Goal: Task Accomplishment & Management: Use online tool/utility

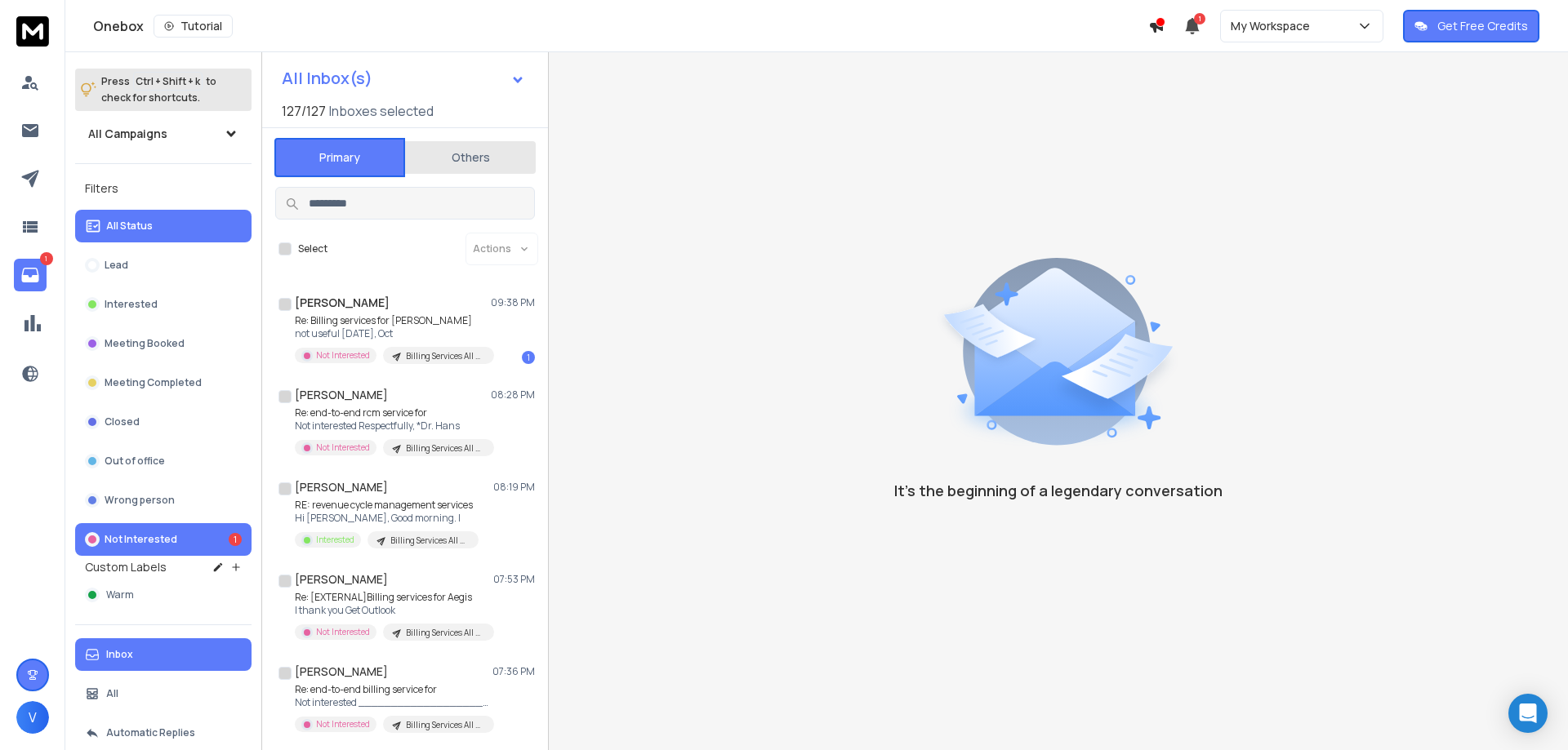
click at [181, 539] on button "Not Interested 1" at bounding box center [163, 539] width 176 height 33
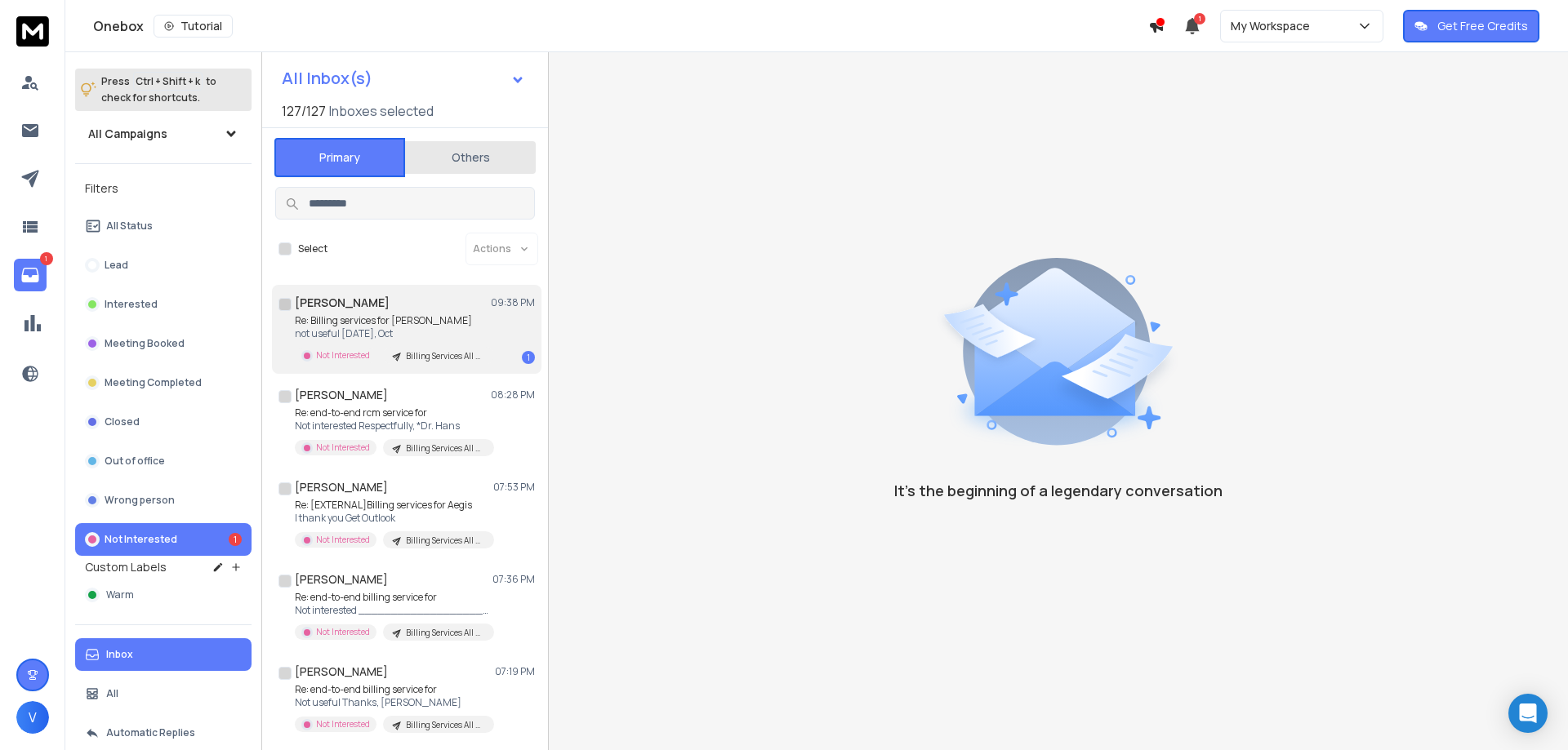
click at [385, 312] on div "Joanna Jones 09:38 PM Re: Billing services for Chen not useful On Wed, Oct Not …" at bounding box center [415, 329] width 240 height 69
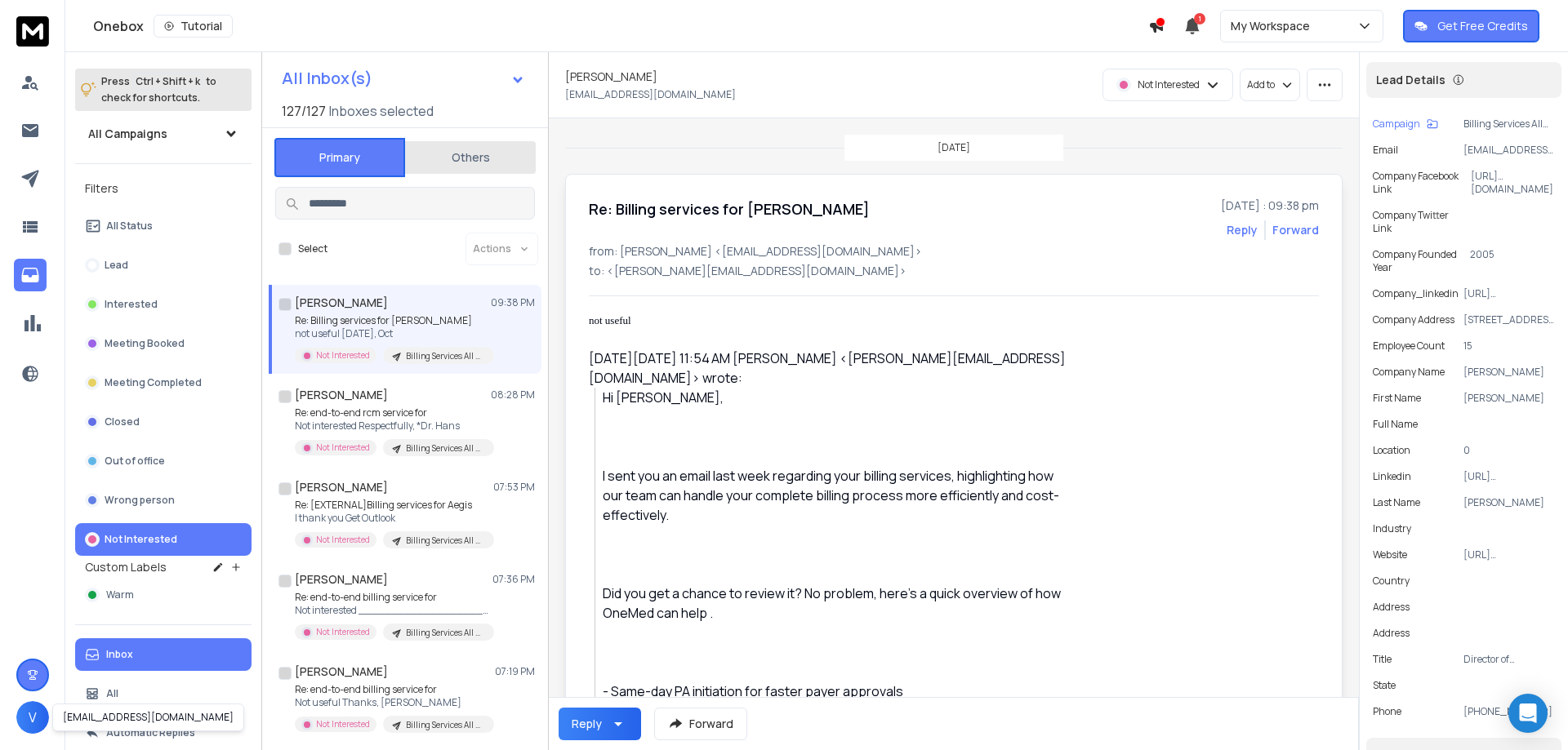
click at [34, 714] on span "V" at bounding box center [33, 717] width 33 height 33
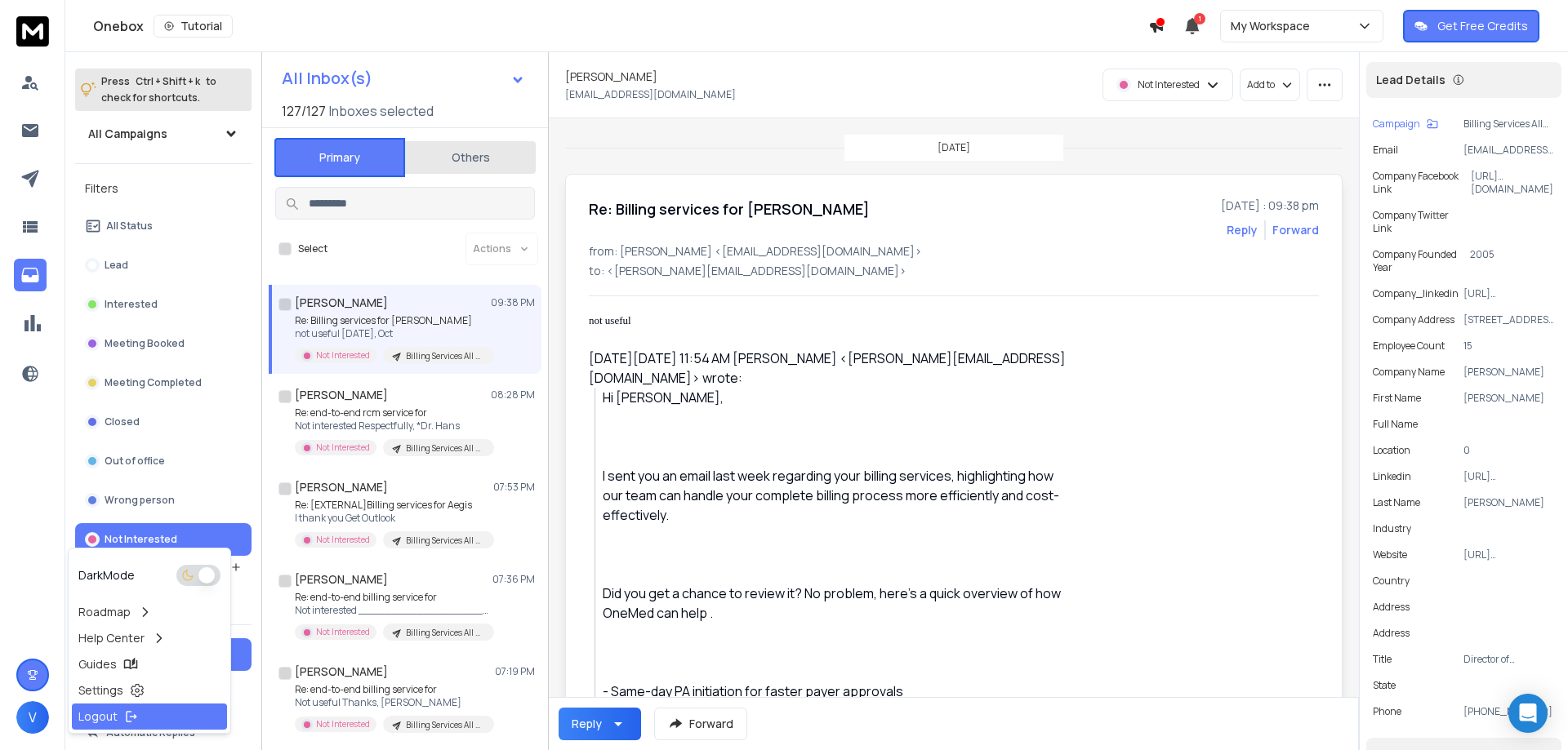
click at [100, 716] on p "Logout" at bounding box center [97, 716] width 39 height 16
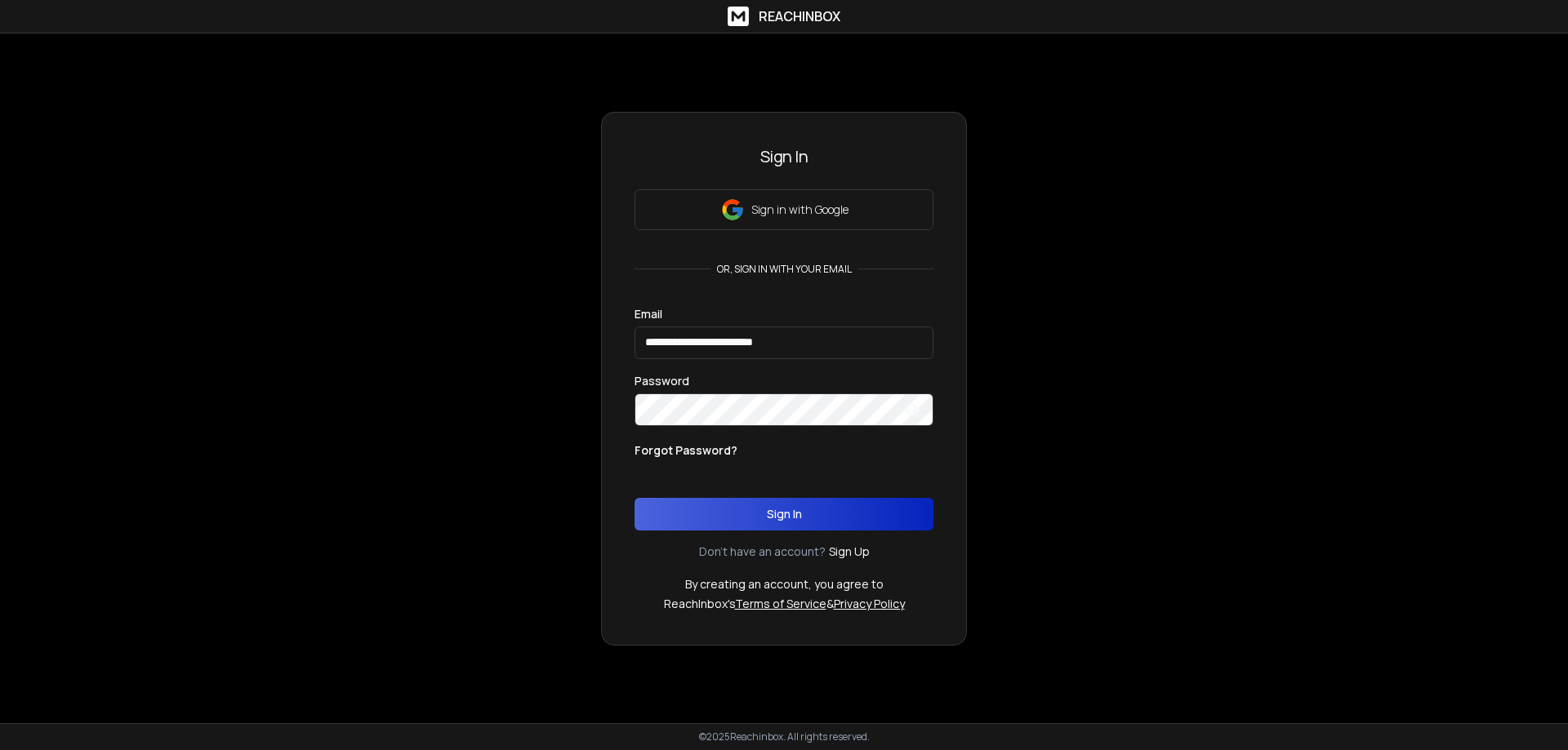
click at [803, 353] on input "**********" at bounding box center [784, 343] width 299 height 33
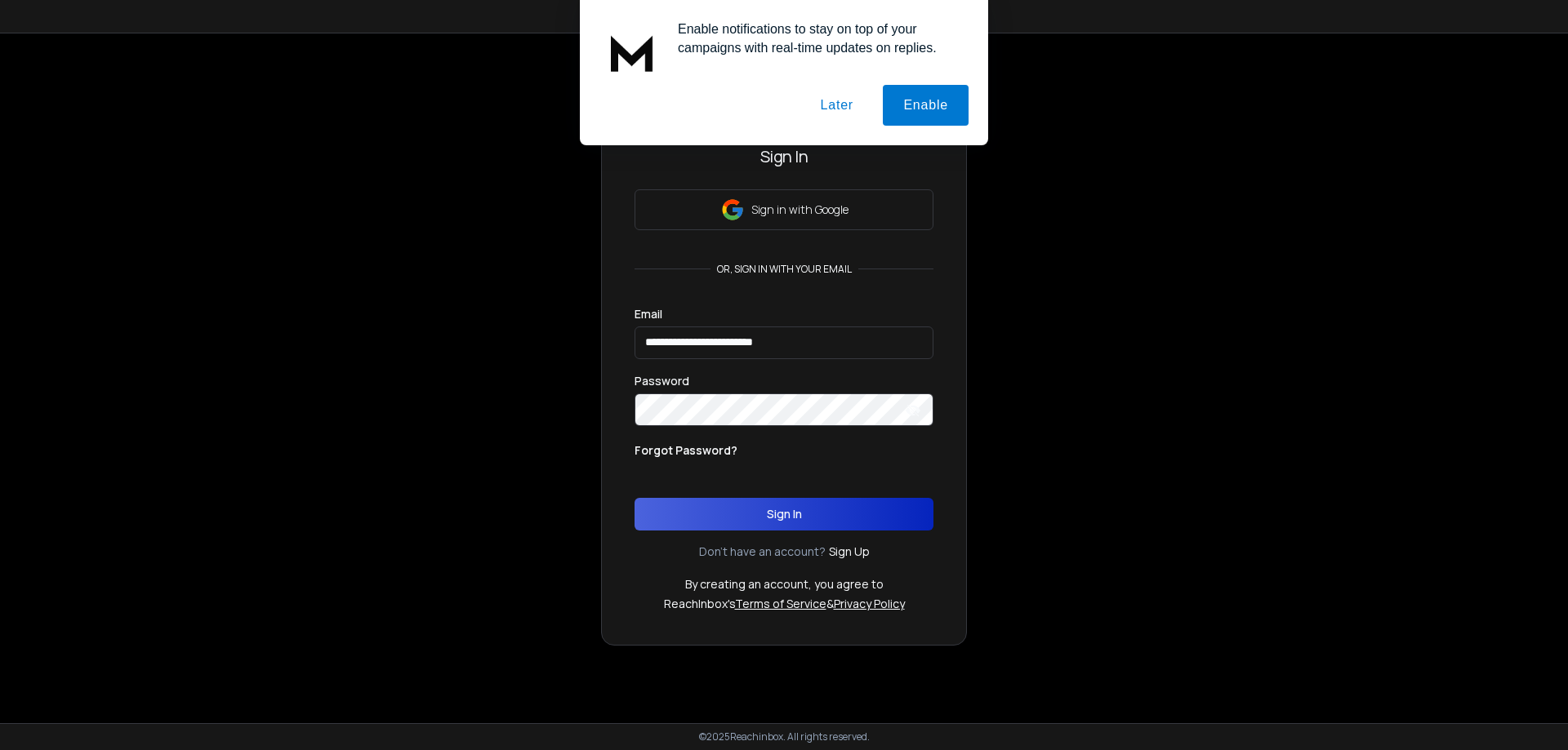
type input "**********"
click at [779, 521] on button "Sign In" at bounding box center [784, 514] width 299 height 33
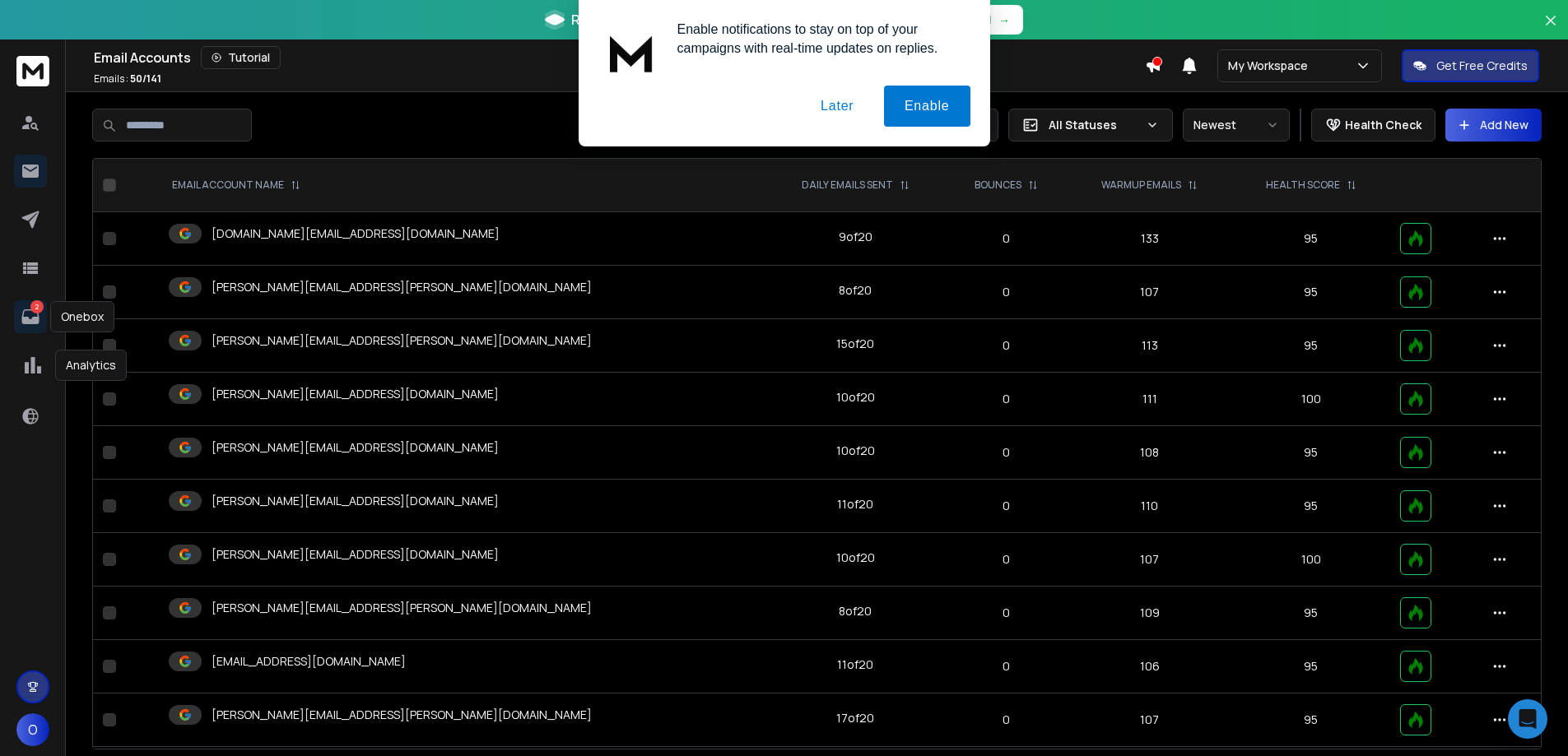
click at [32, 309] on p "2" at bounding box center [37, 307] width 14 height 14
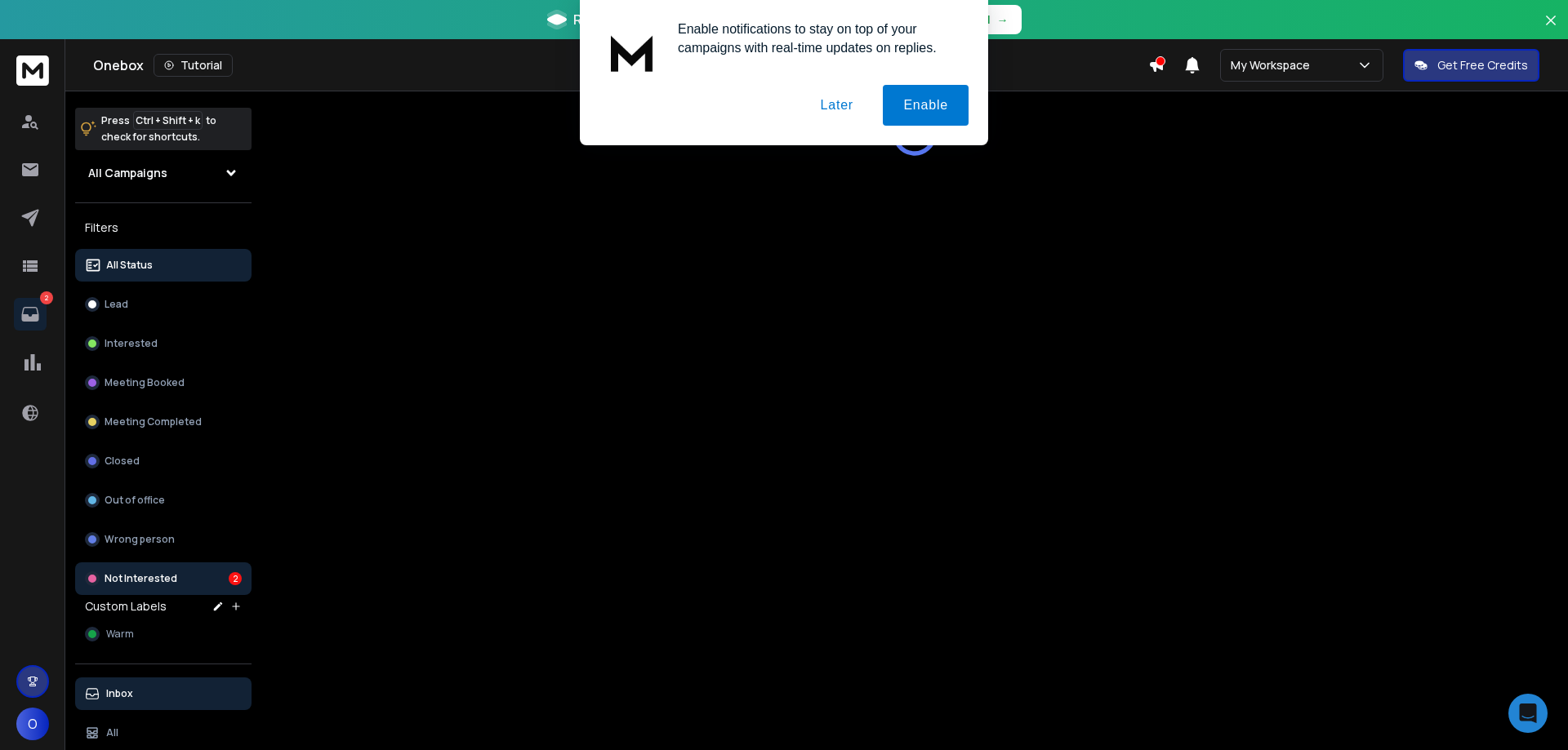
click at [188, 581] on button "Not Interested 2" at bounding box center [163, 579] width 176 height 33
click at [824, 105] on button "Later" at bounding box center [836, 105] width 73 height 40
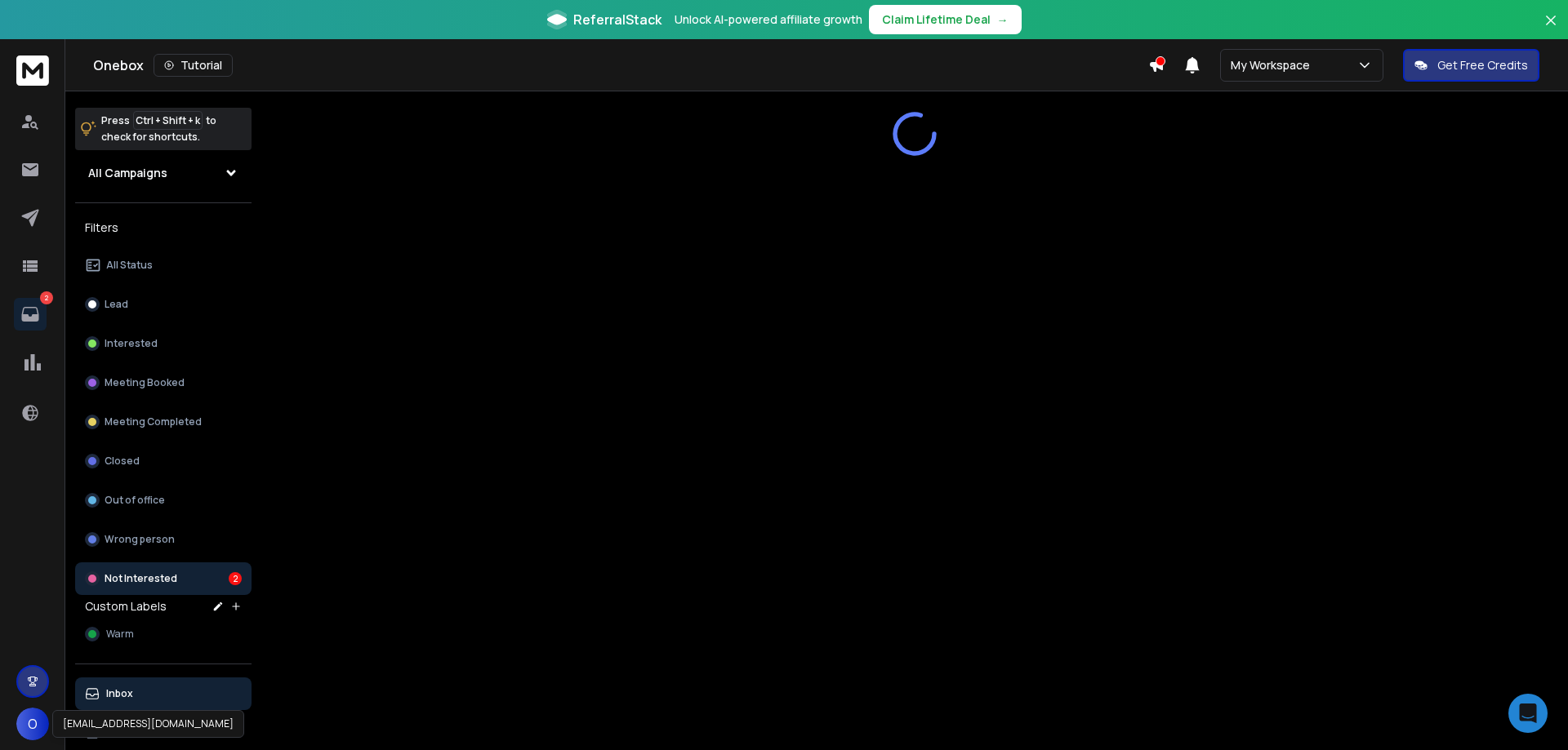
drag, startPoint x: 38, startPoint y: 724, endPoint x: 54, endPoint y: 711, distance: 20.6
click at [38, 723] on span "O" at bounding box center [33, 724] width 33 height 33
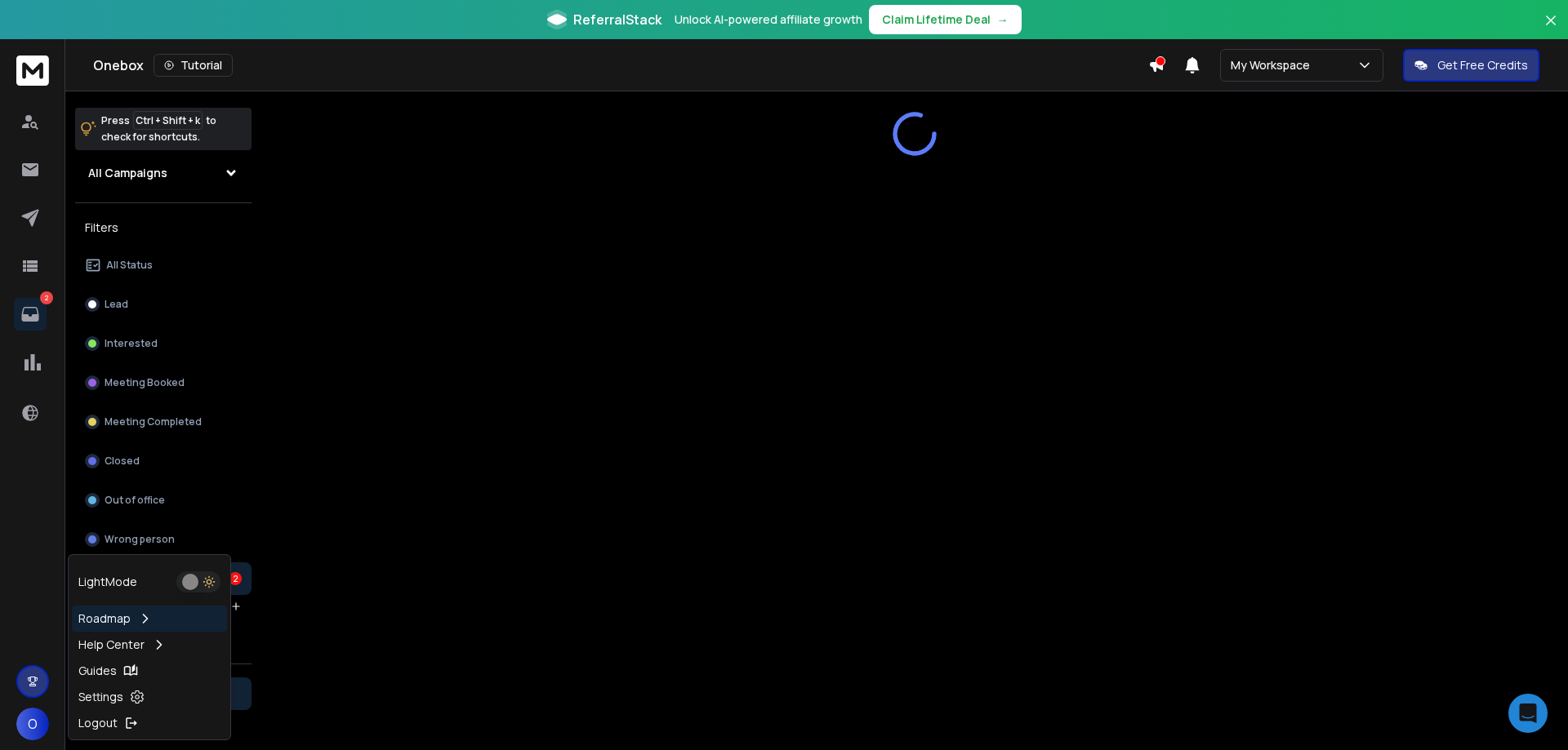
click at [211, 576] on icon at bounding box center [210, 582] width 13 height 13
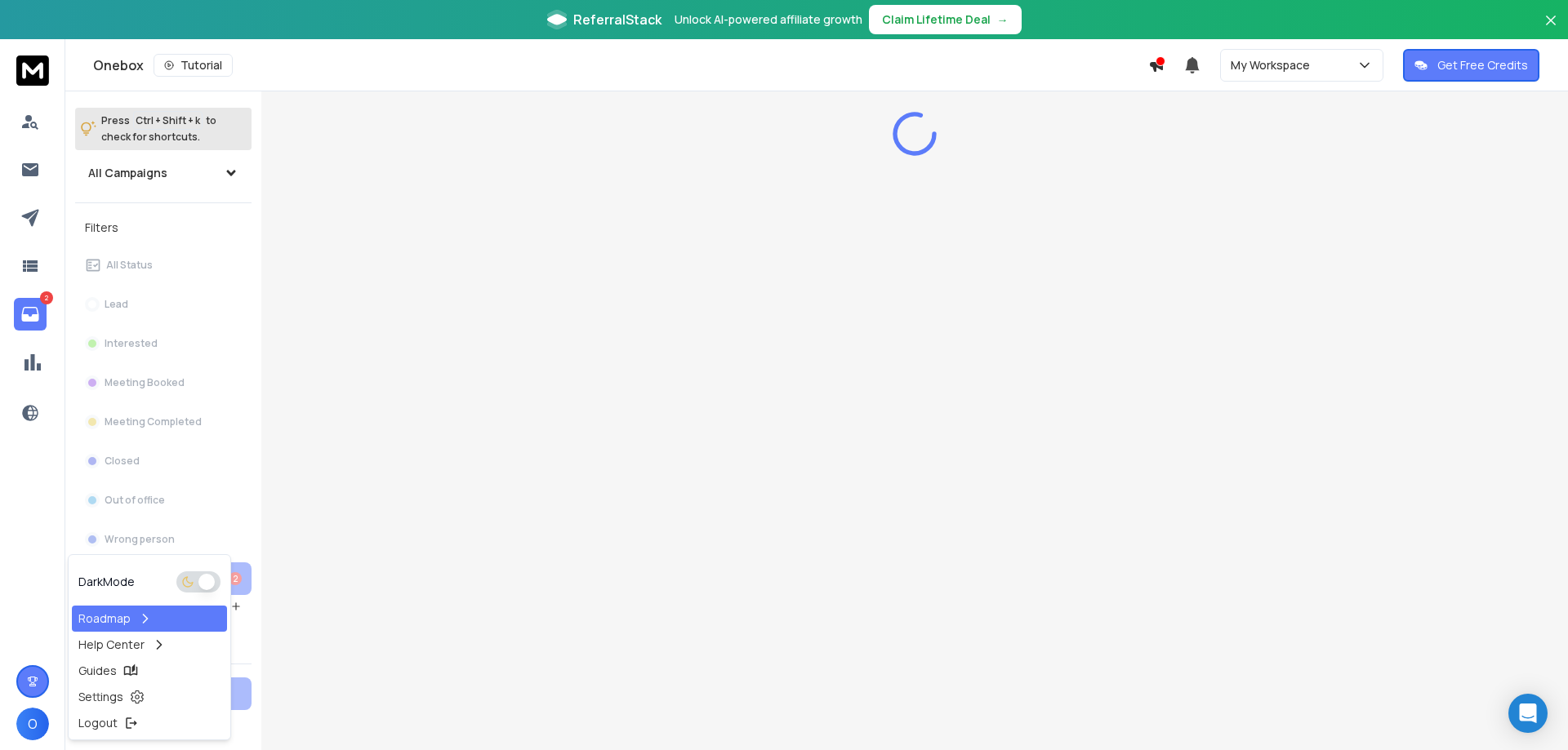
click at [610, 81] on div "Onebox Tutorial My Workspace Get Free Credits" at bounding box center [784, 65] width 1568 height 52
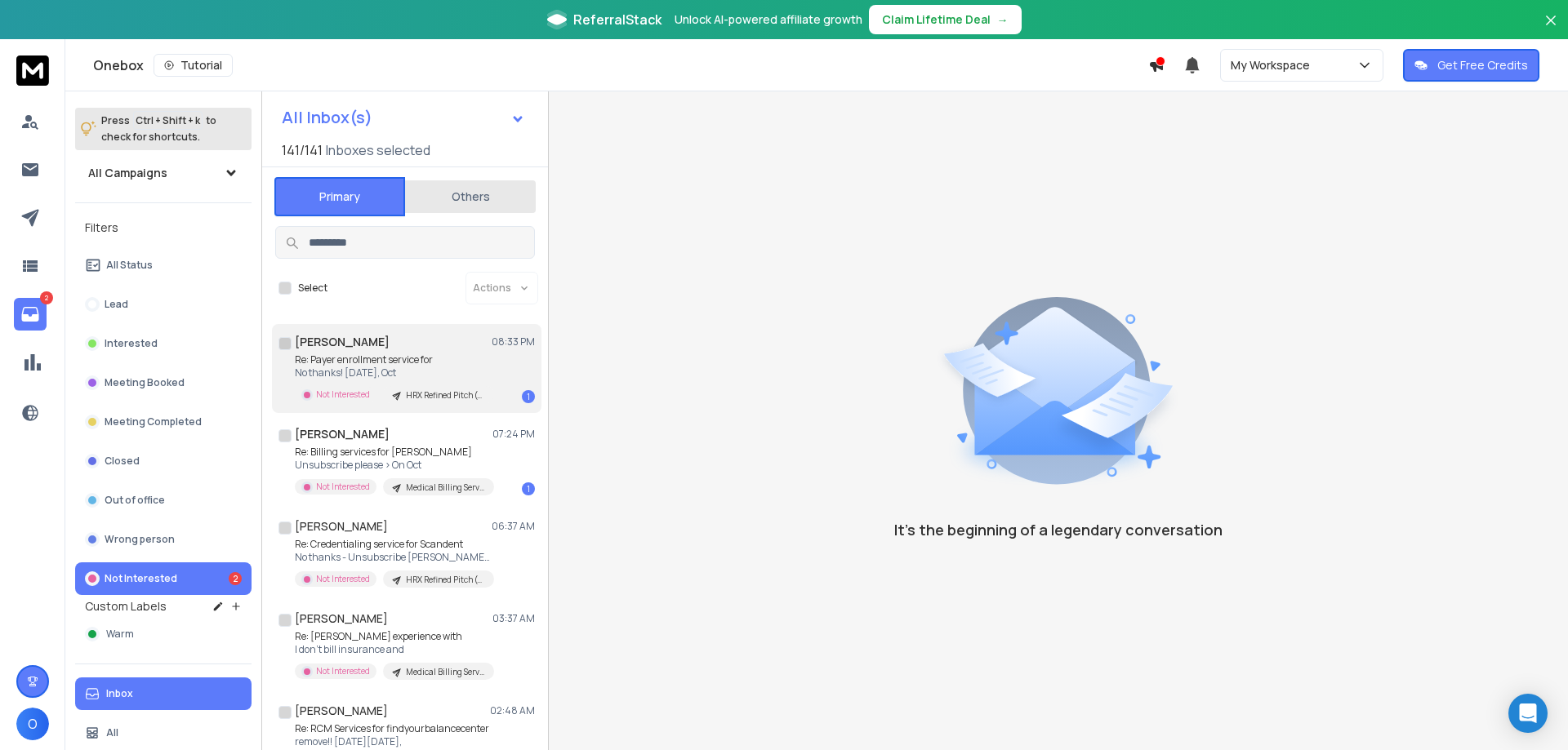
click at [433, 361] on p "Re: Payer enrollment service for" at bounding box center [392, 361] width 196 height 13
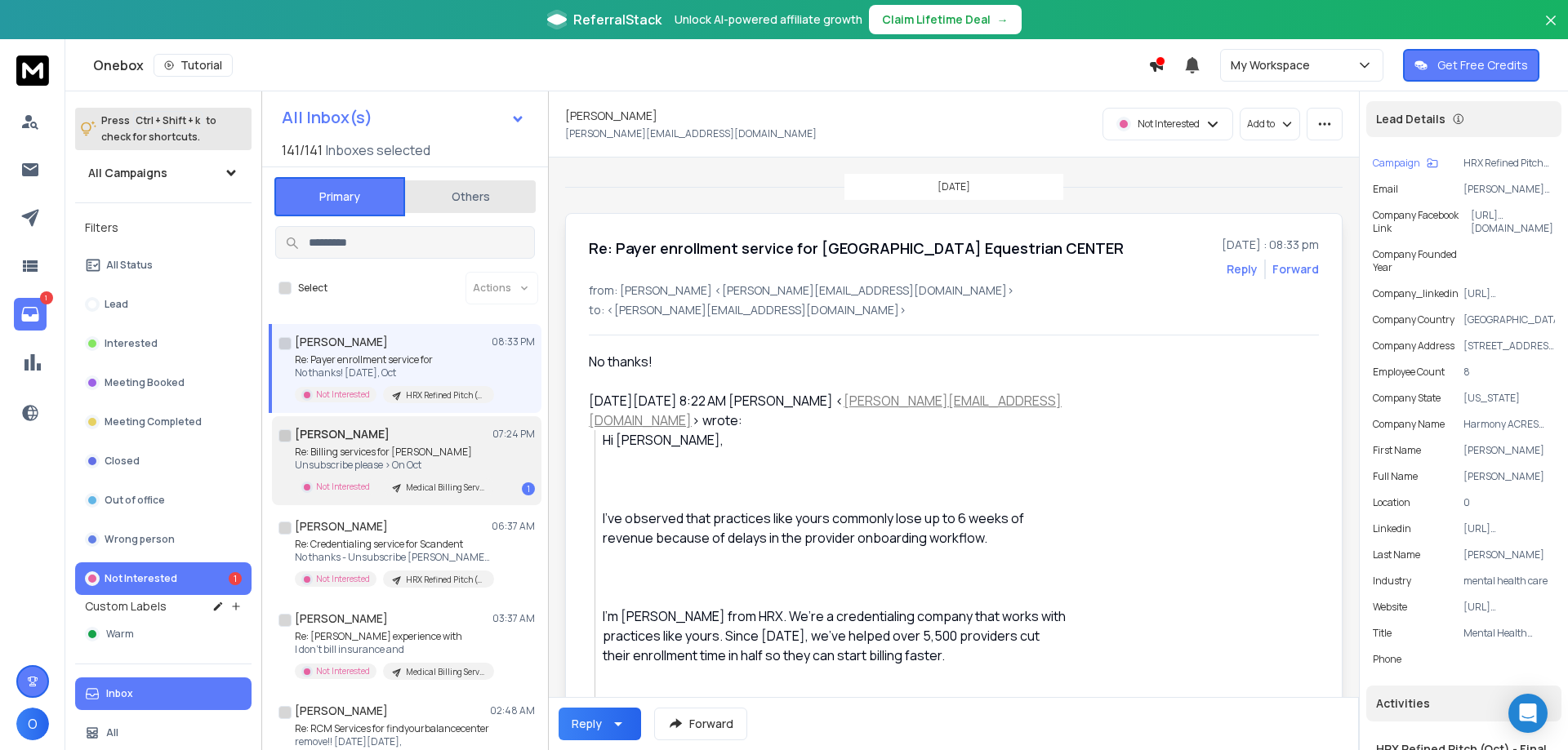
click at [446, 446] on p "Re: Billing services for Katy" at bounding box center [392, 453] width 196 height 13
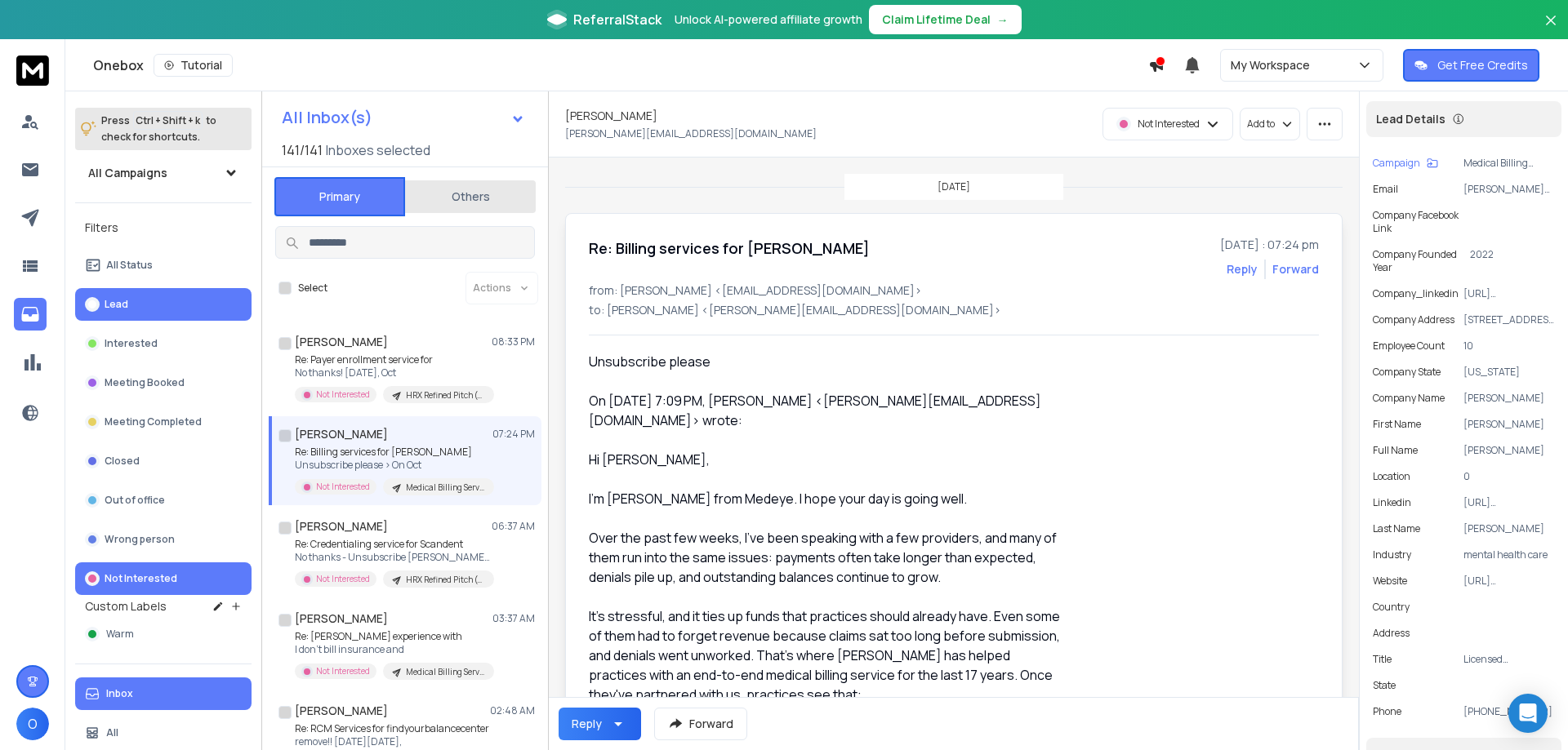
click at [168, 313] on button "Lead" at bounding box center [163, 305] width 176 height 33
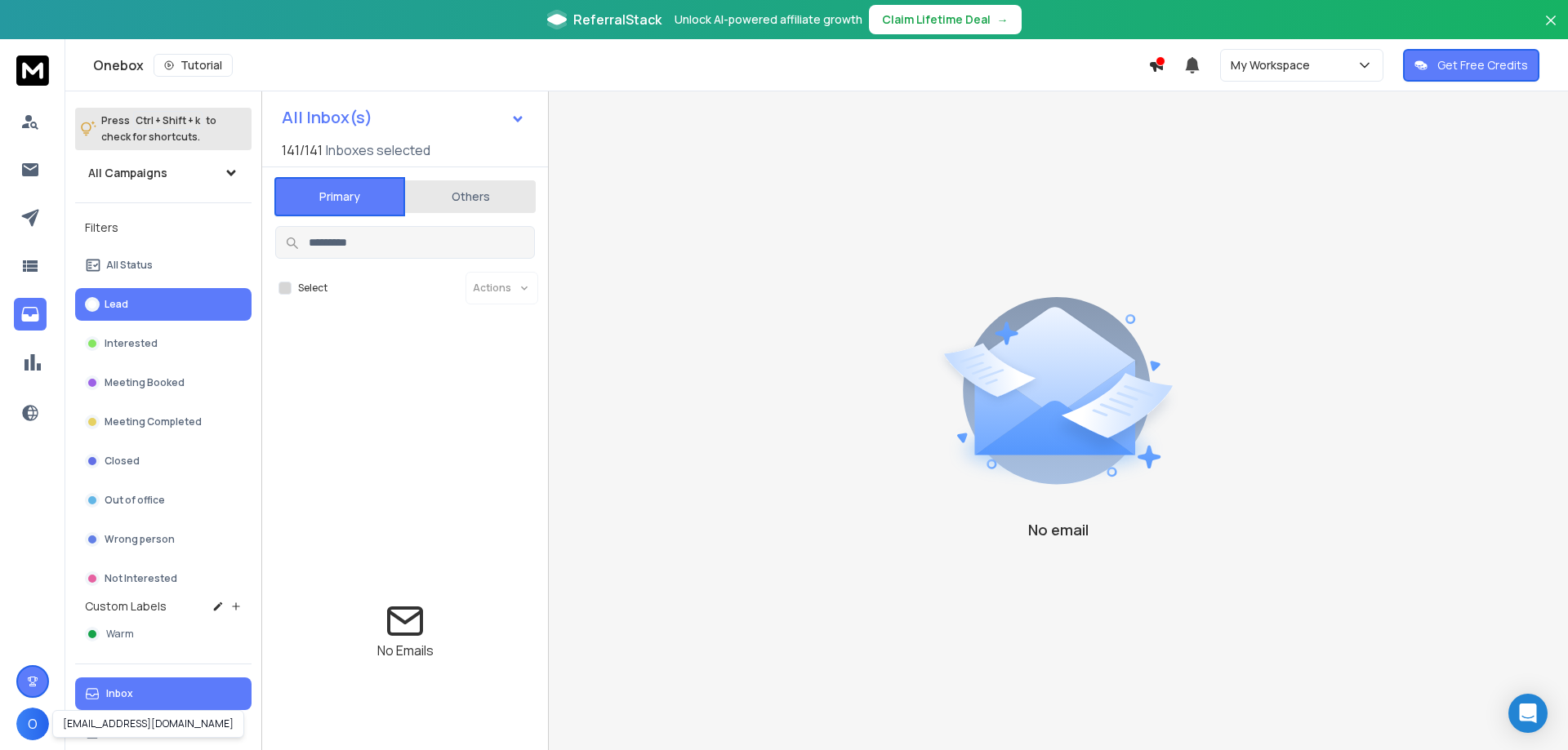
click at [31, 731] on span "O" at bounding box center [33, 724] width 33 height 33
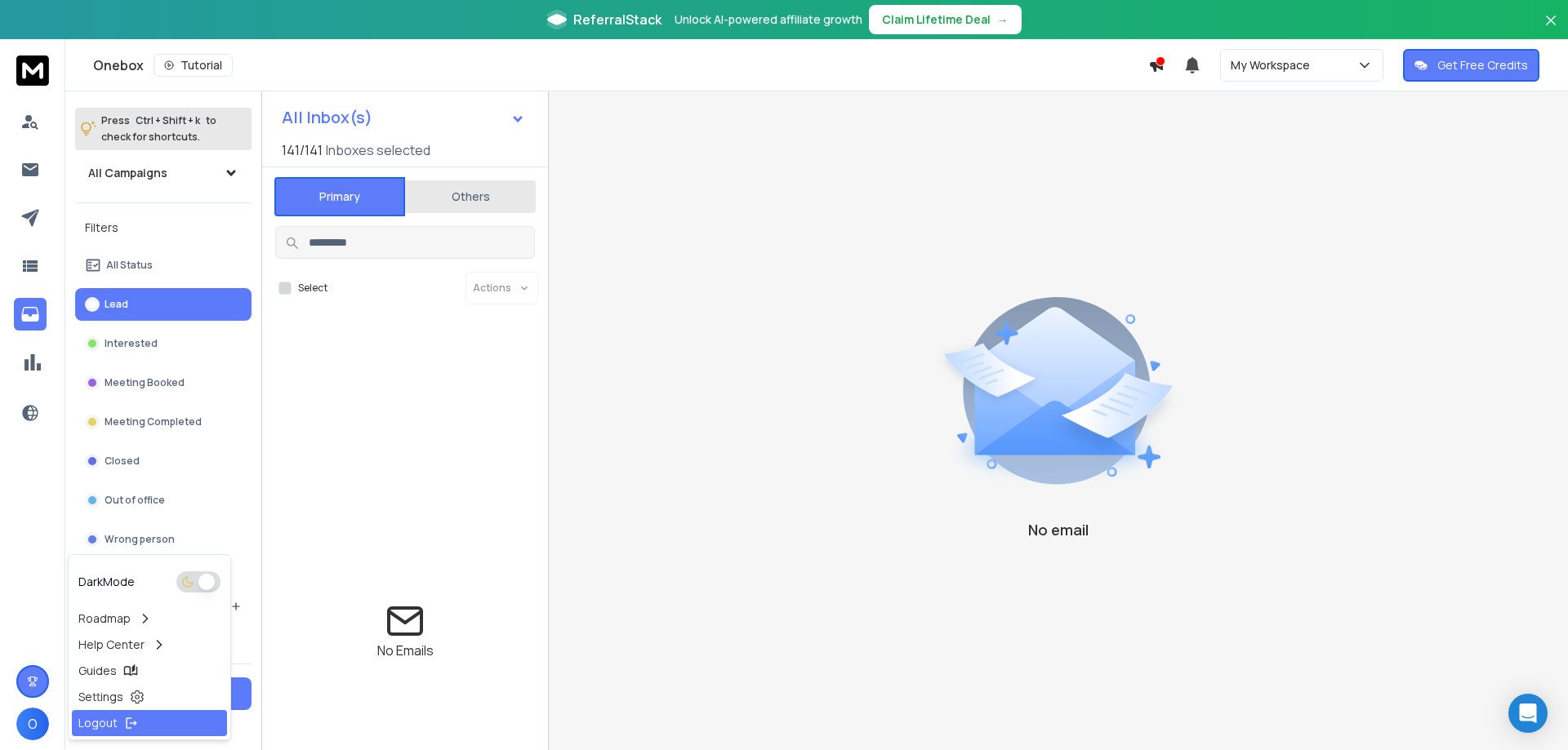
click at [117, 733] on div "Logout" at bounding box center [149, 723] width 155 height 26
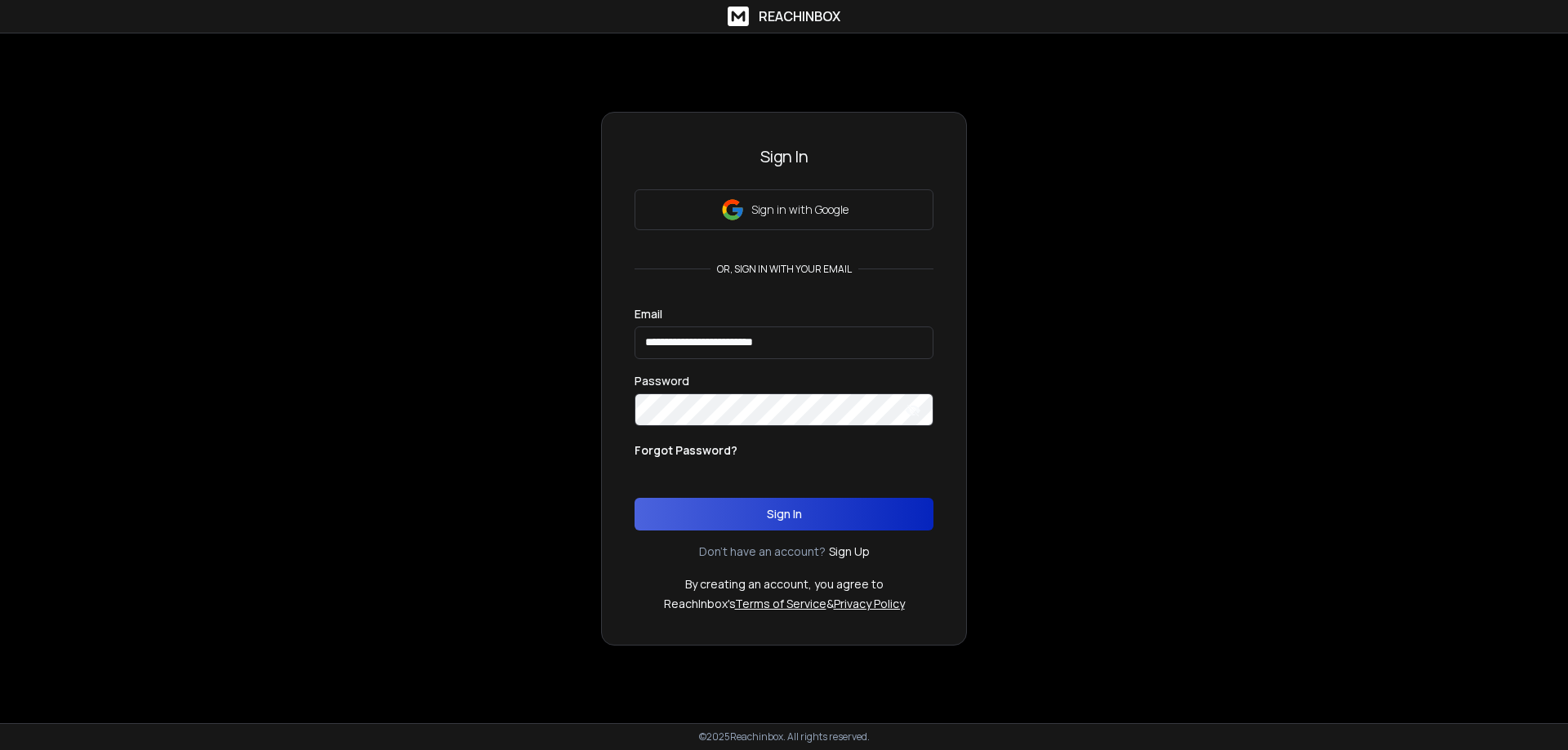
click at [800, 338] on input "**********" at bounding box center [784, 343] width 299 height 33
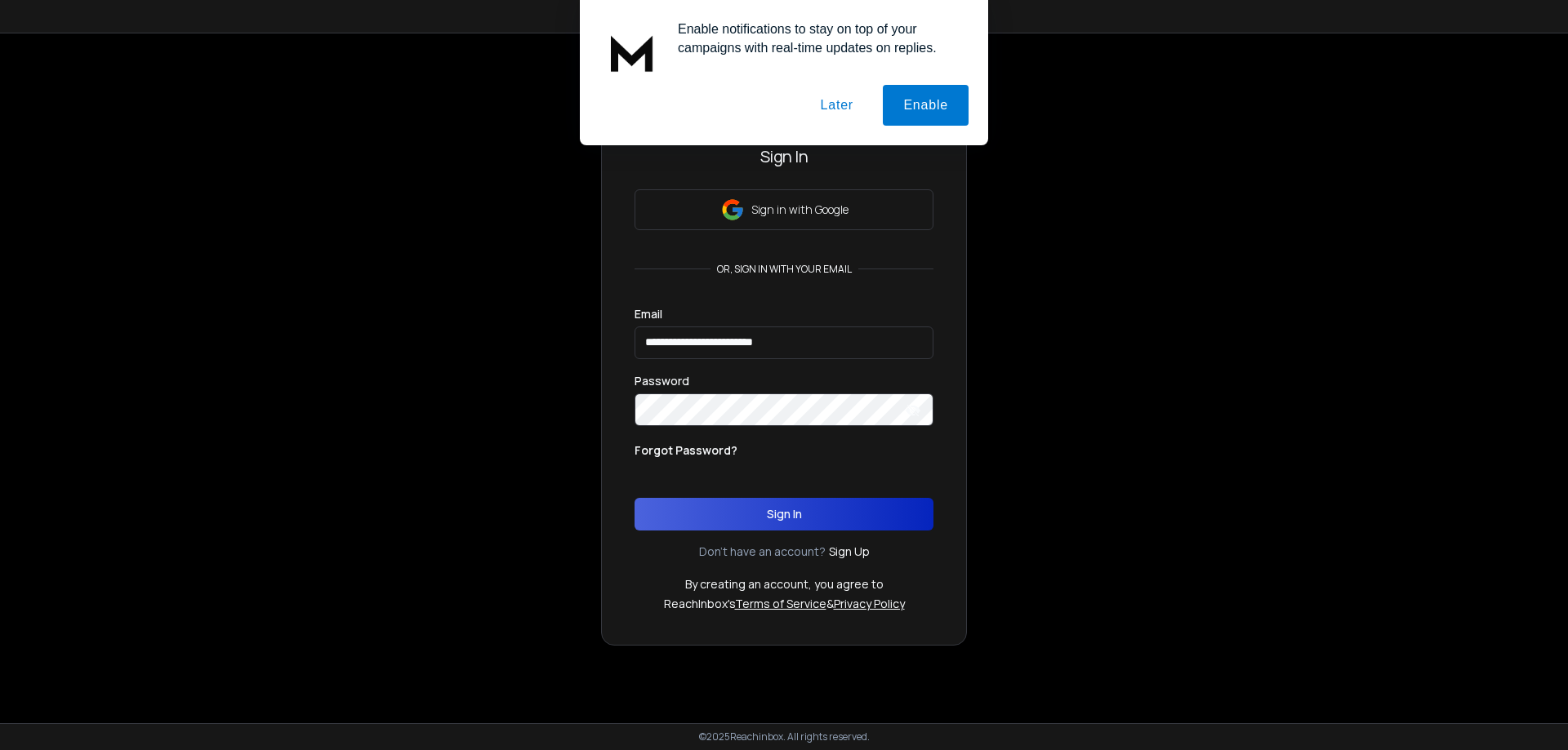
type input "**********"
click at [790, 516] on button "Sign In" at bounding box center [784, 514] width 299 height 33
click at [836, 103] on button "Later" at bounding box center [836, 105] width 73 height 40
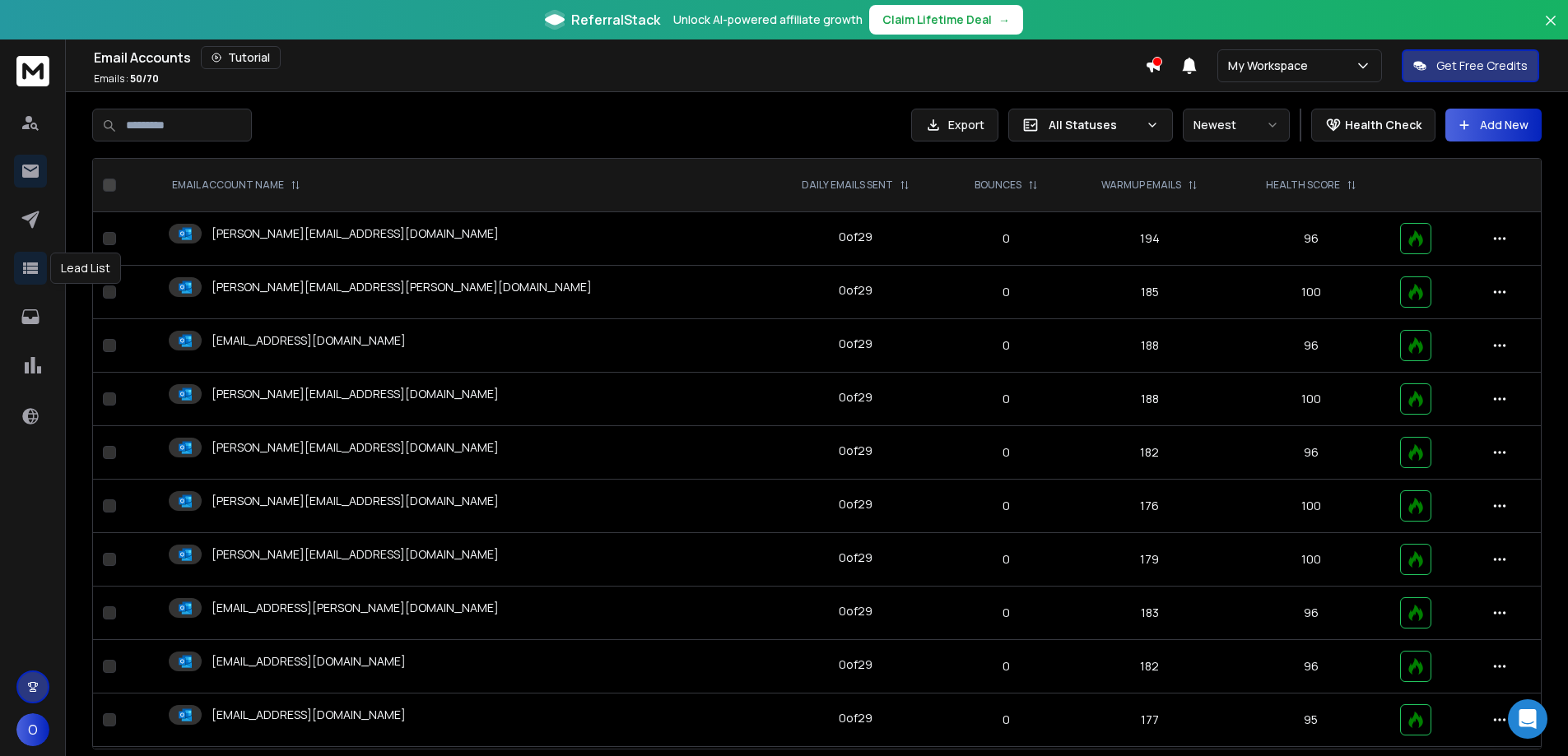
click at [27, 278] on link at bounding box center [30, 268] width 33 height 33
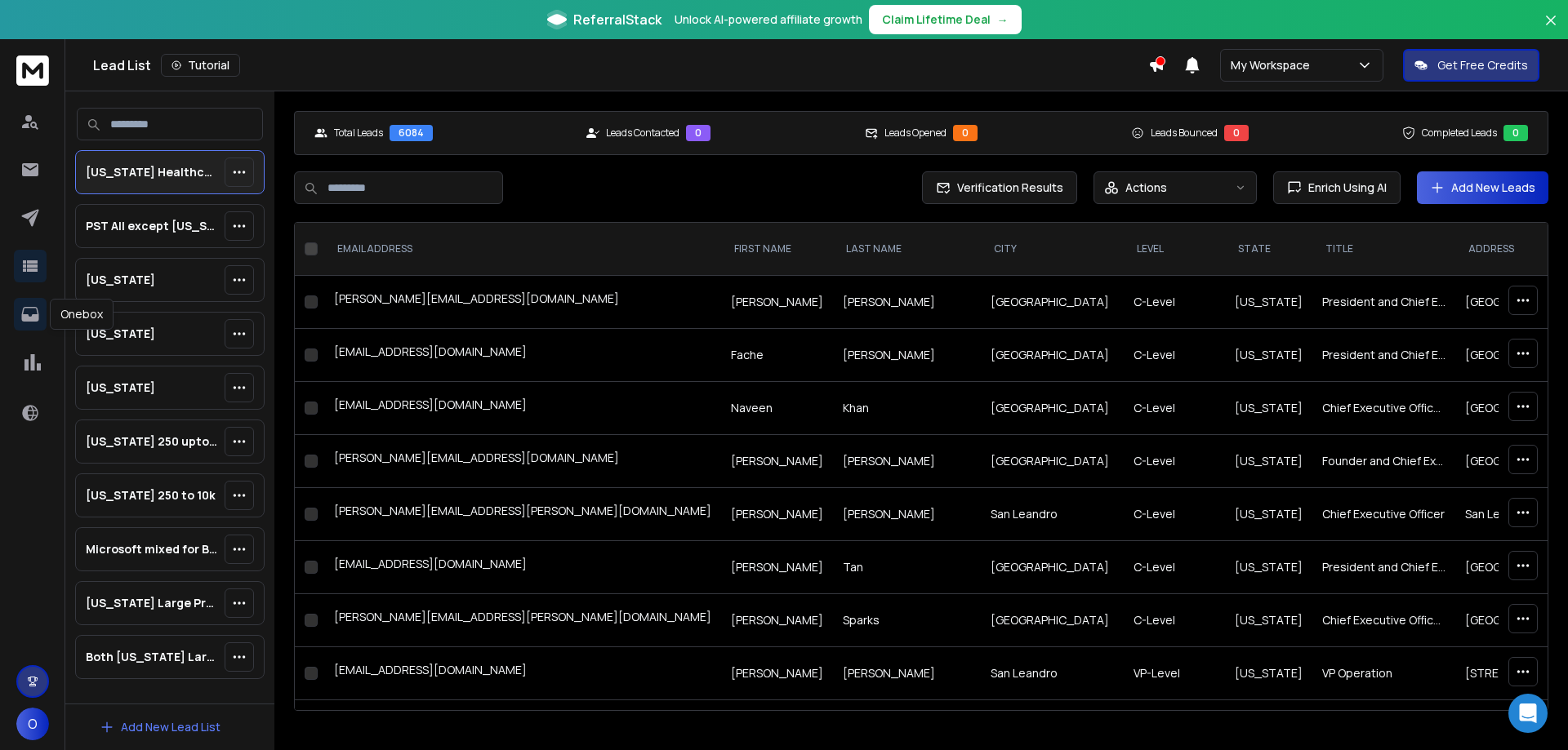
click at [25, 306] on icon at bounding box center [30, 314] width 19 height 19
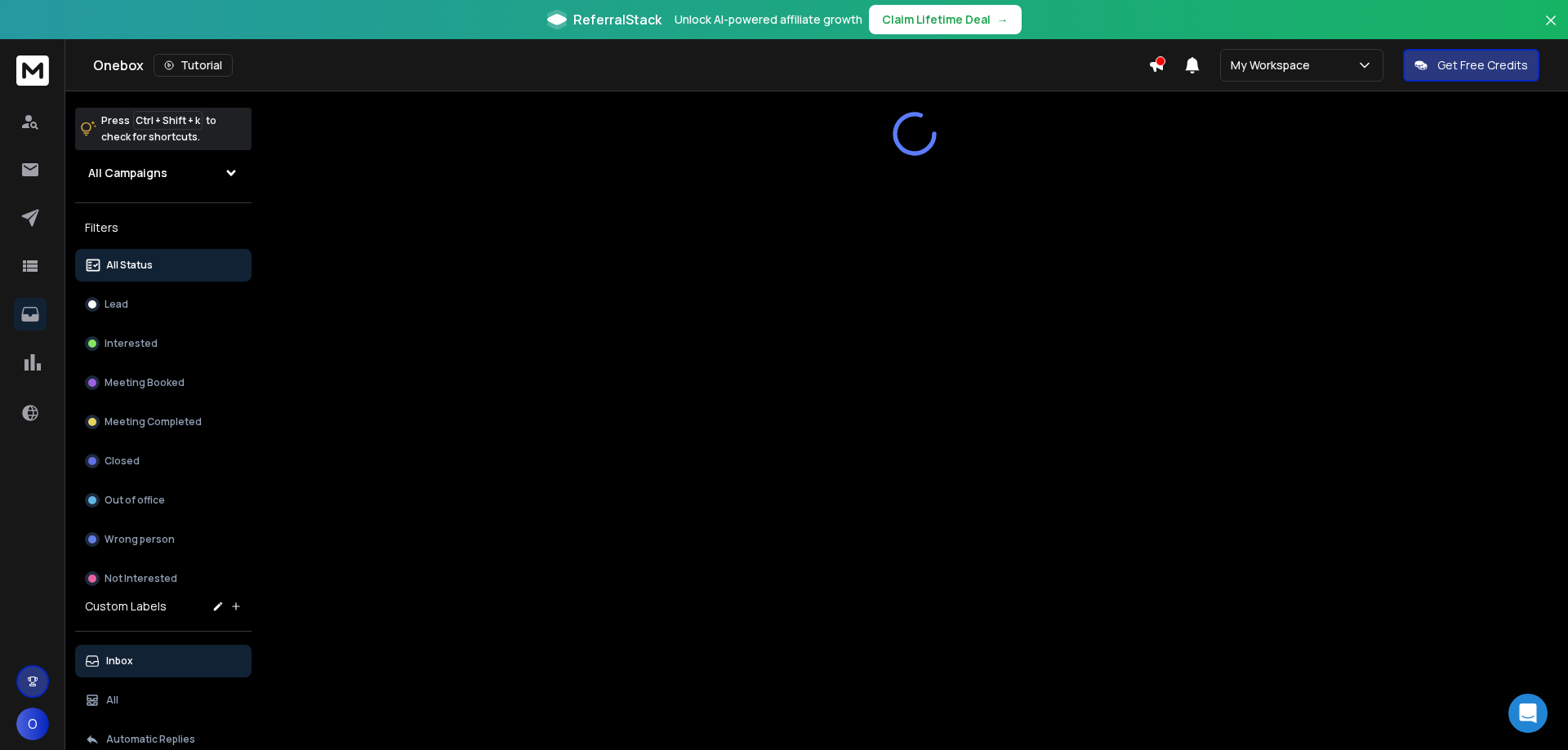
click at [1548, 19] on icon "Close banner" at bounding box center [1550, 20] width 14 height 14
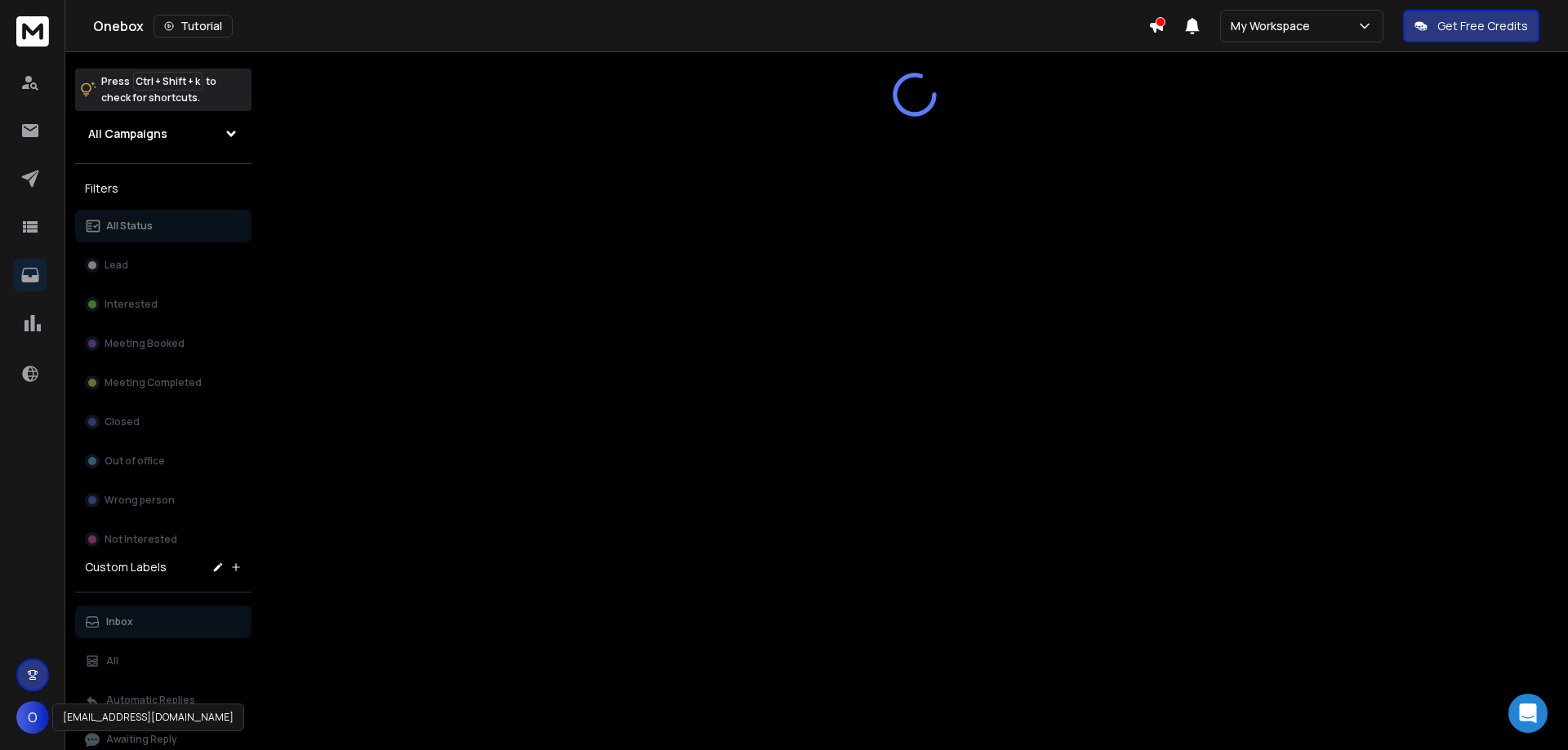
click at [36, 719] on span "O" at bounding box center [33, 717] width 33 height 33
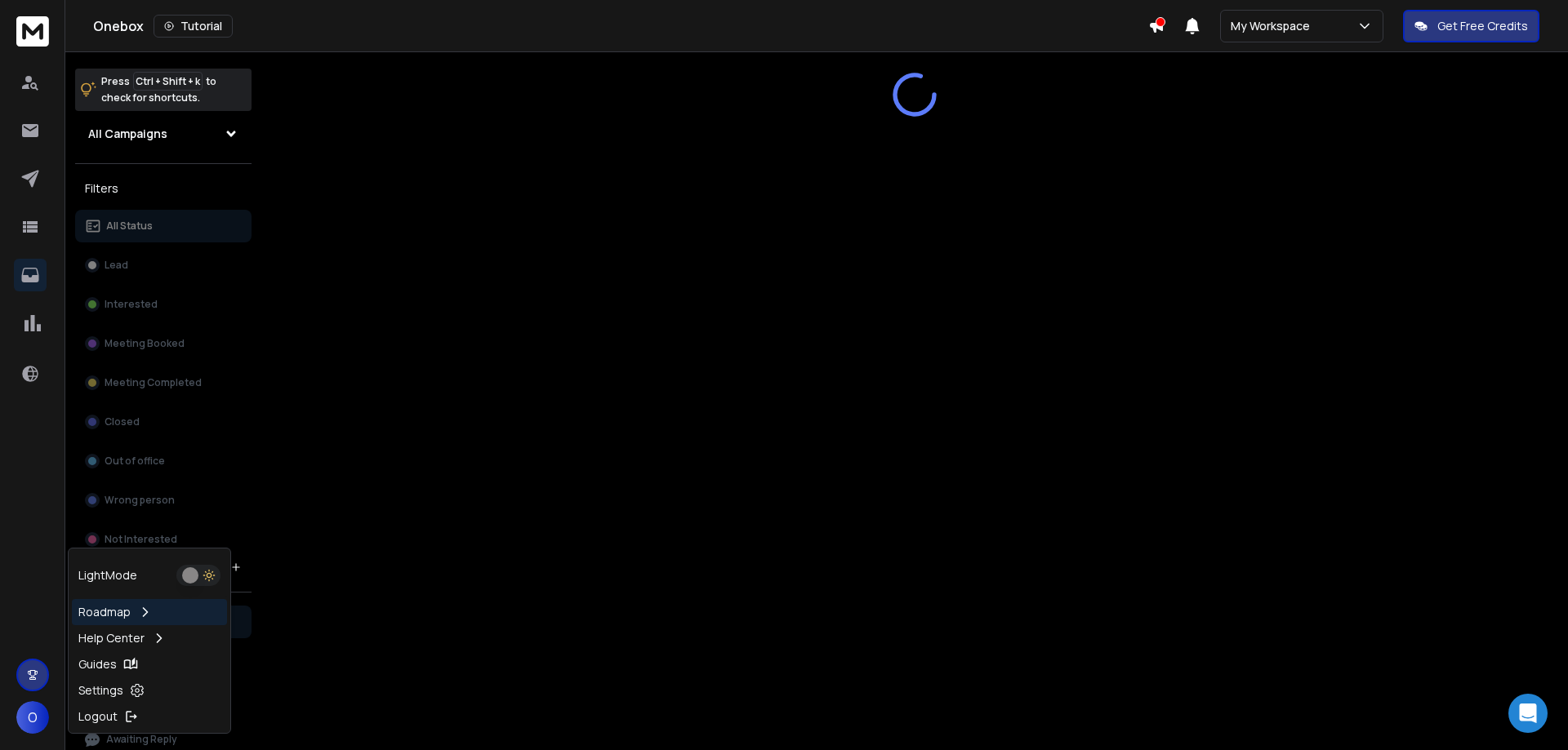
click at [200, 566] on button "button" at bounding box center [198, 575] width 44 height 21
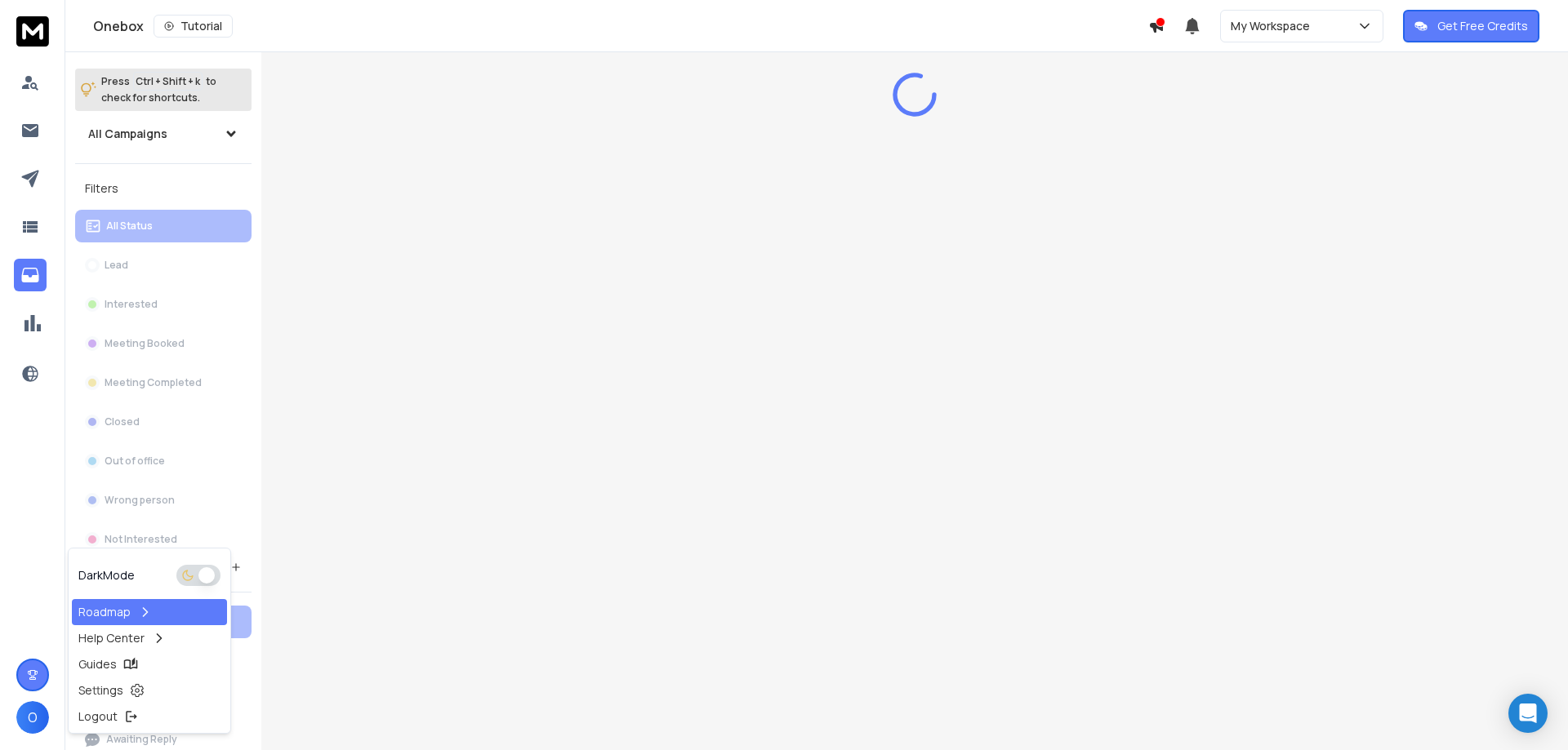
click at [0, 441] on div "O" at bounding box center [33, 375] width 65 height 750
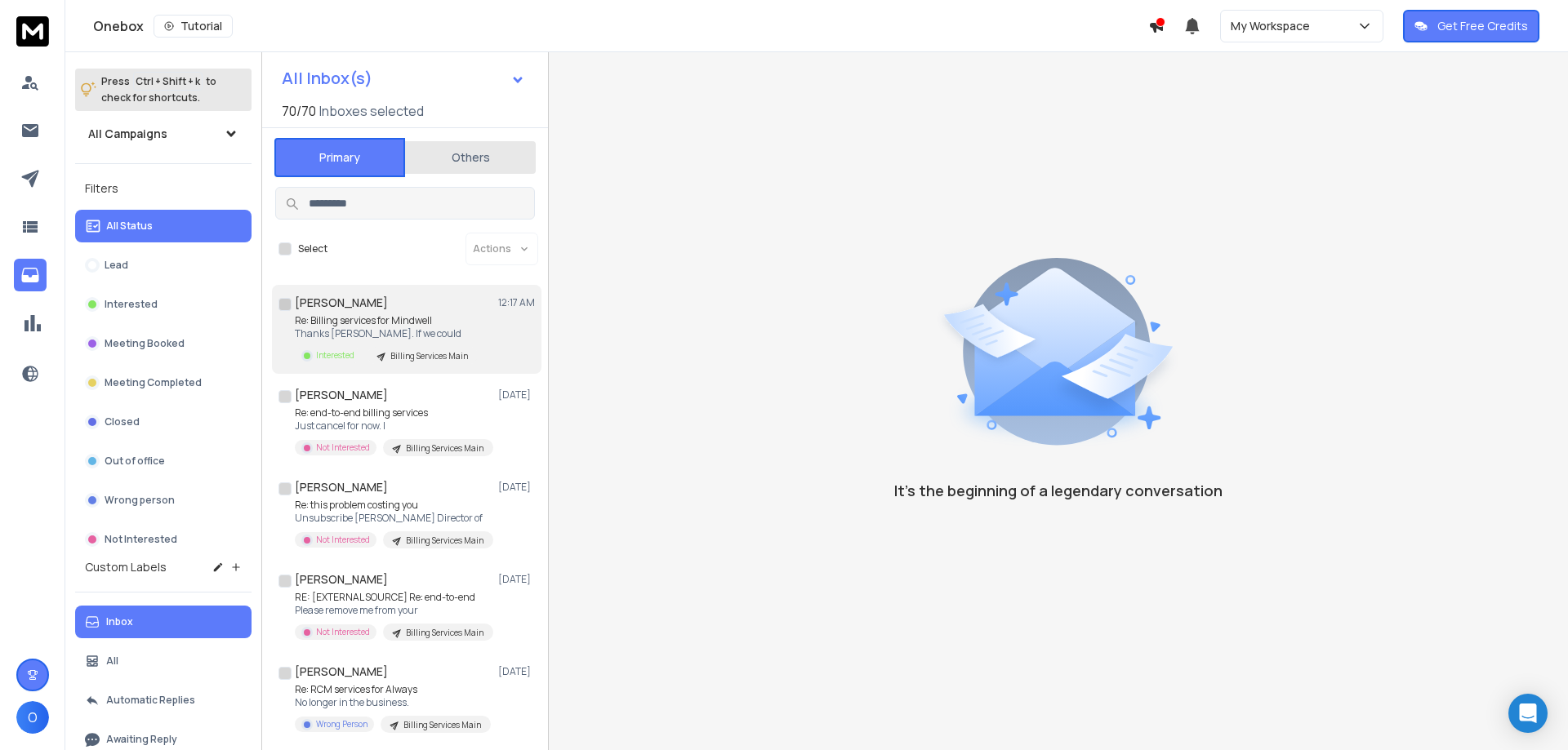
click at [423, 321] on p "Re: Billing services for Mindwell" at bounding box center [386, 321] width 183 height 13
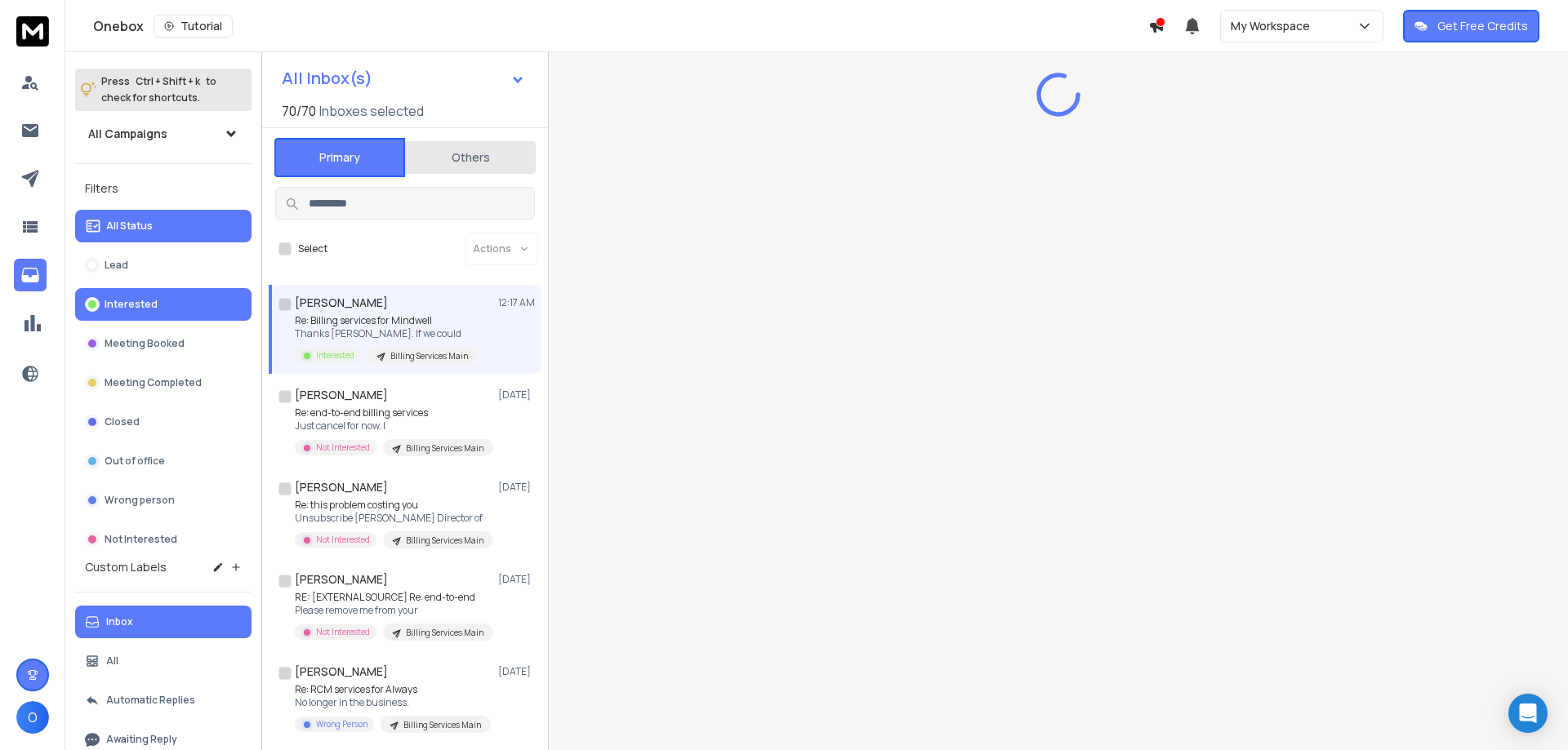
click at [164, 307] on button "Interested" at bounding box center [163, 305] width 176 height 33
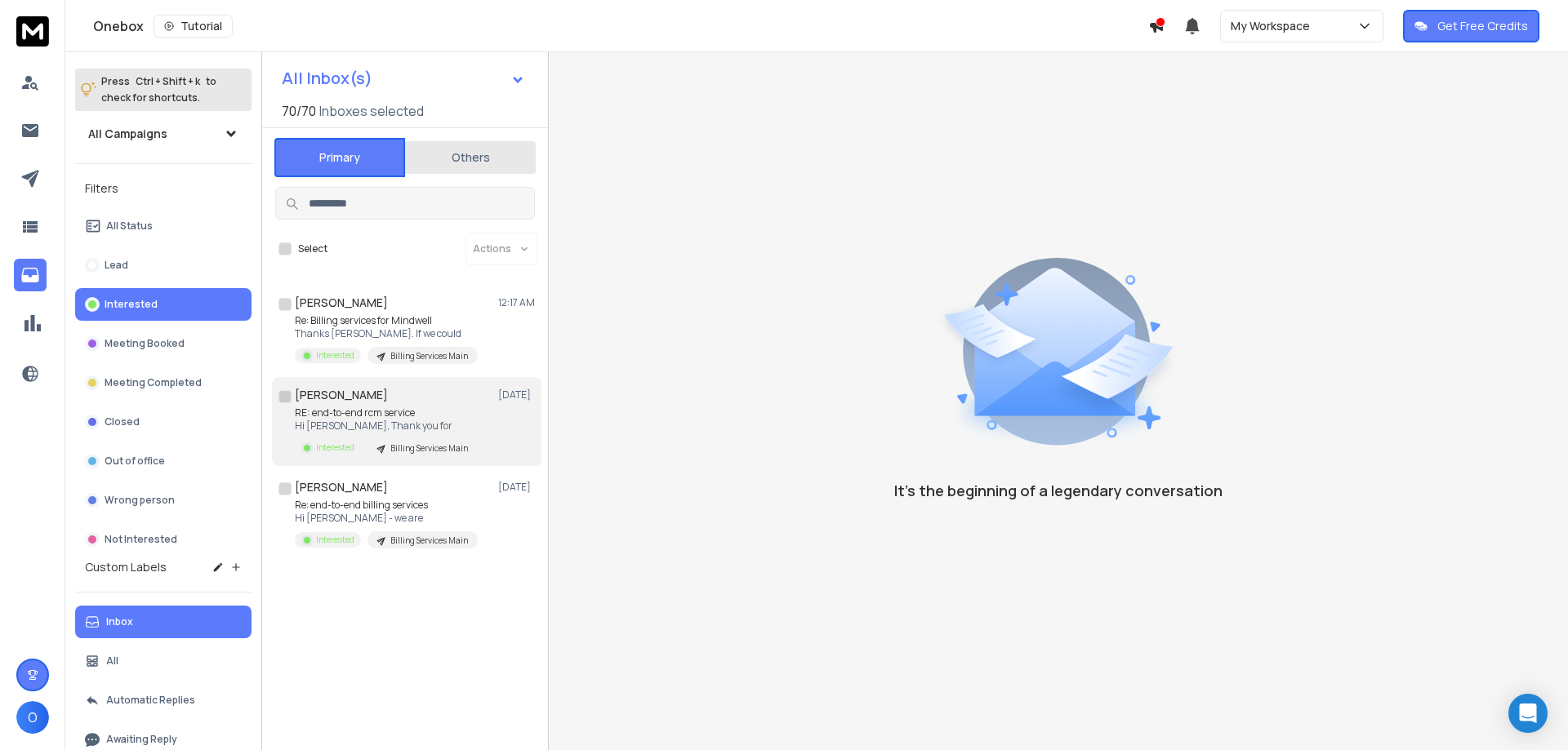
click at [426, 419] on p "RE: end-to-end rcm service" at bounding box center [386, 413] width 183 height 13
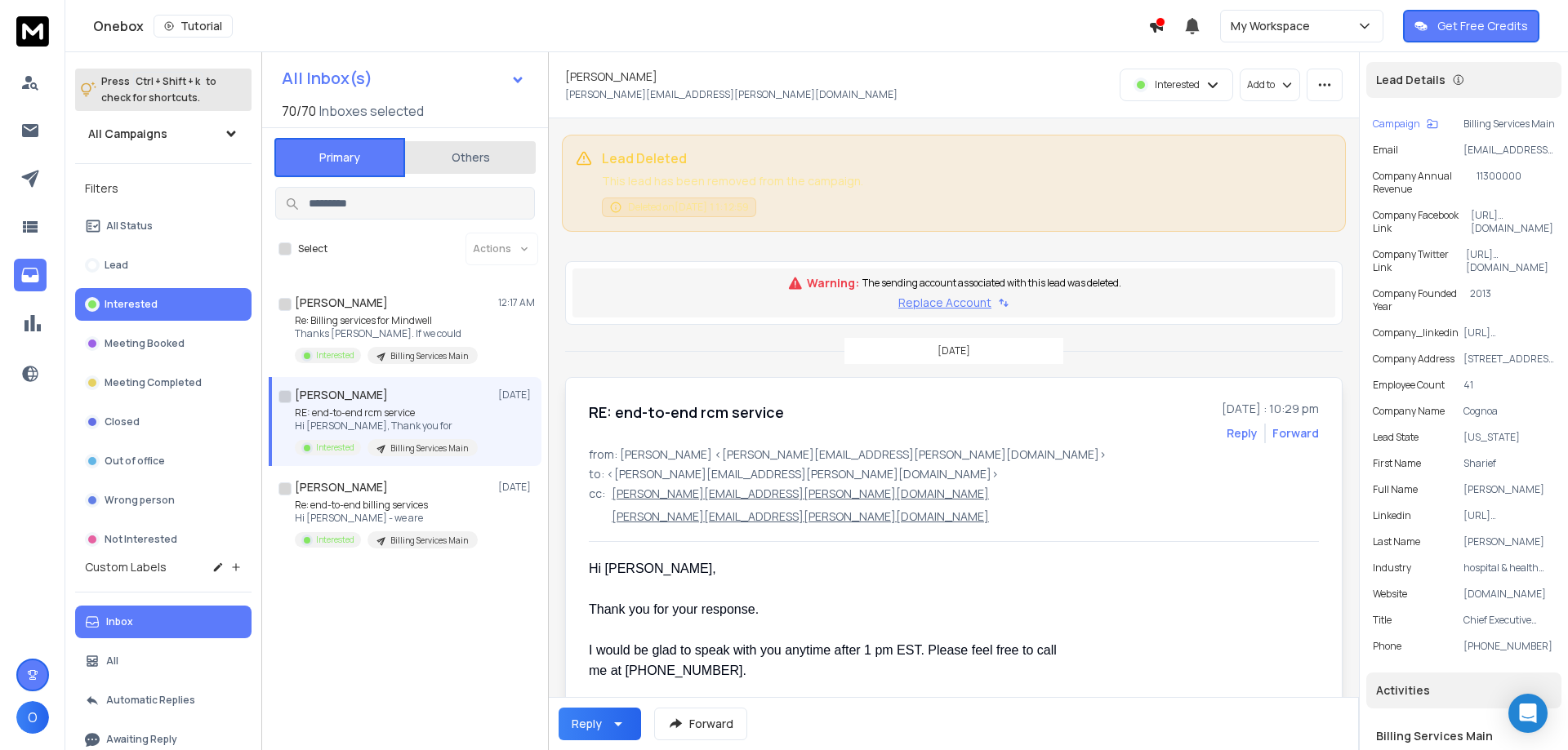
scroll to position [82, 0]
